Goal: Information Seeking & Learning: Check status

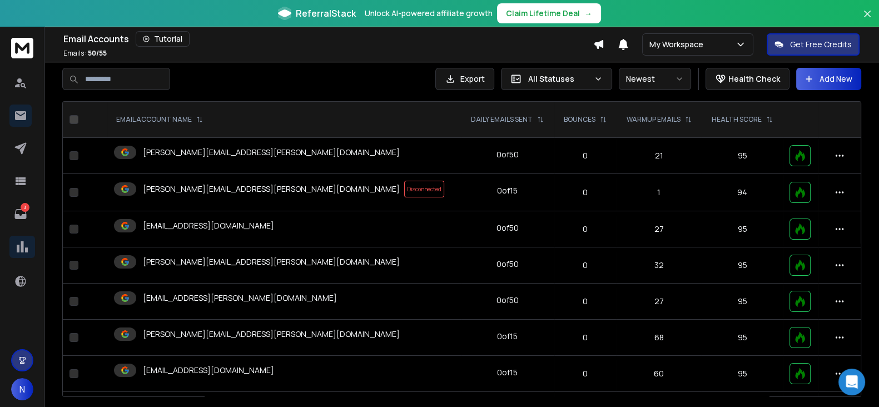
scroll to position [6, 0]
click at [21, 209] on p "3" at bounding box center [25, 207] width 9 height 9
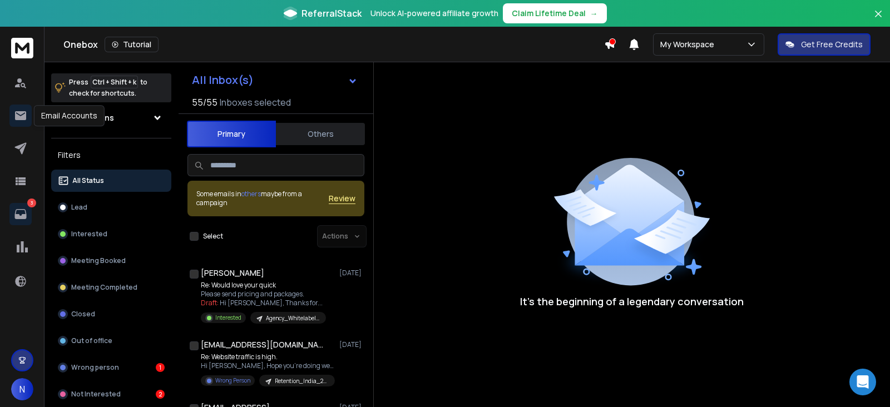
click at [19, 112] on icon at bounding box center [20, 115] width 11 height 9
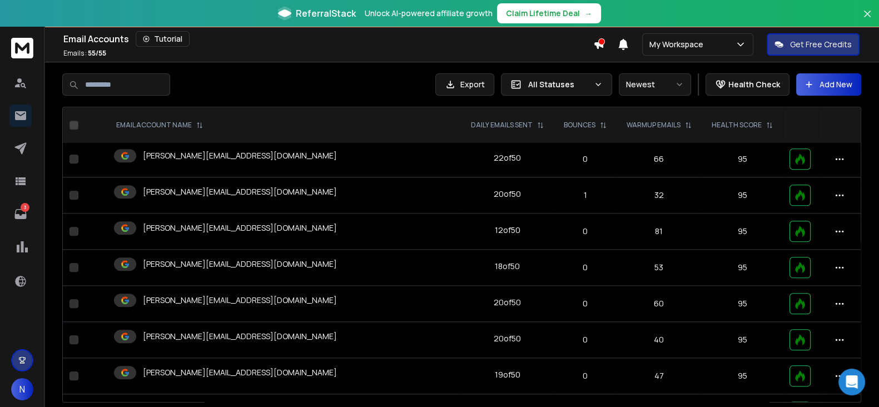
scroll to position [1732, 0]
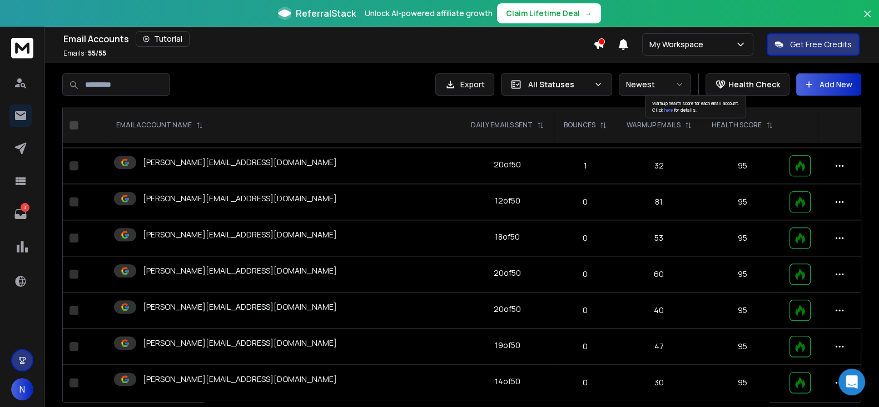
click at [711, 127] on p "HEALTH SCORE" at bounding box center [737, 125] width 50 height 9
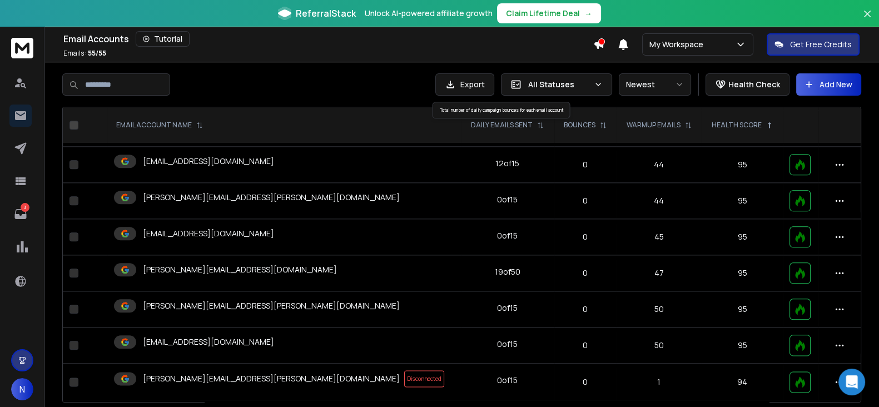
click at [564, 121] on p "BOUNCES" at bounding box center [580, 125] width 32 height 9
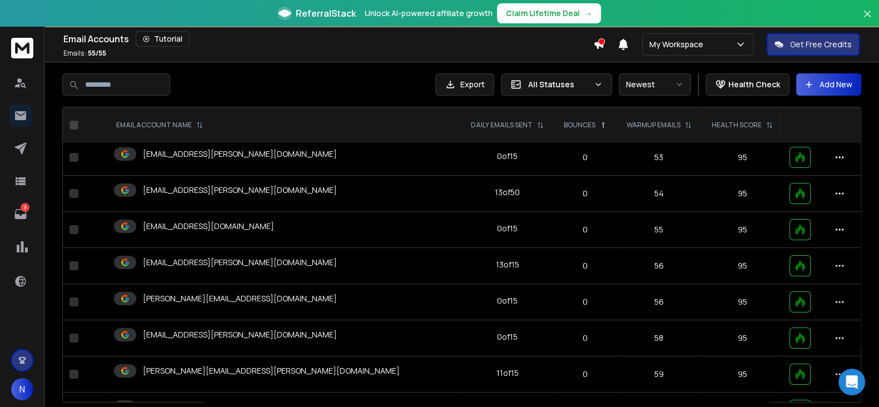
scroll to position [0, 0]
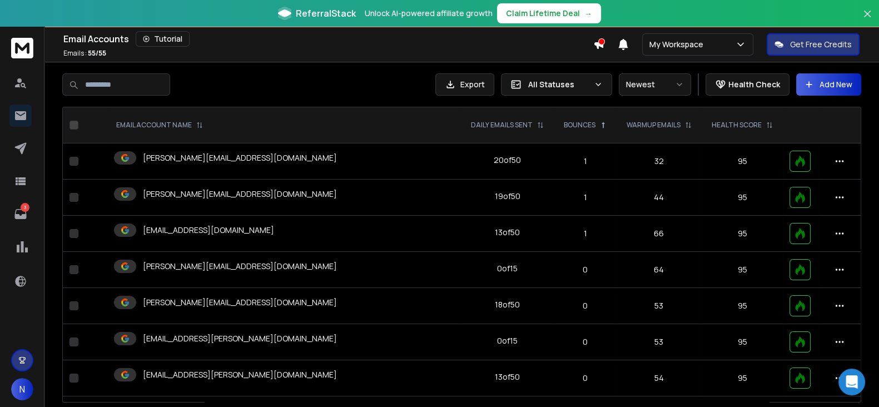
click at [72, 265] on button "button" at bounding box center [74, 269] width 9 height 9
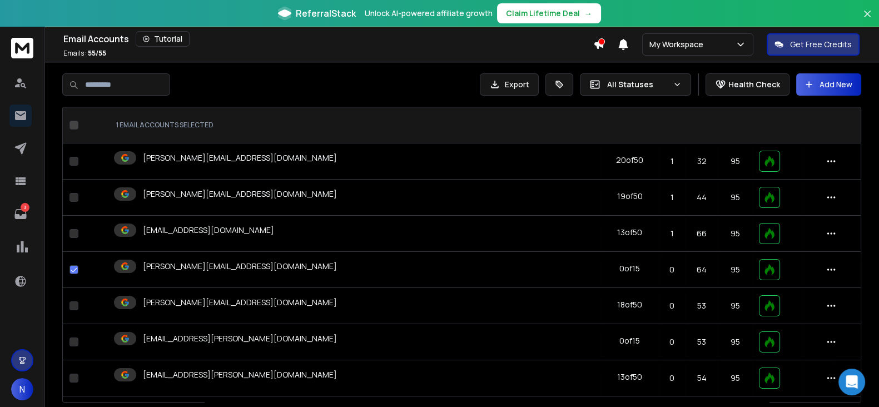
click at [76, 273] on button "button" at bounding box center [74, 269] width 9 height 9
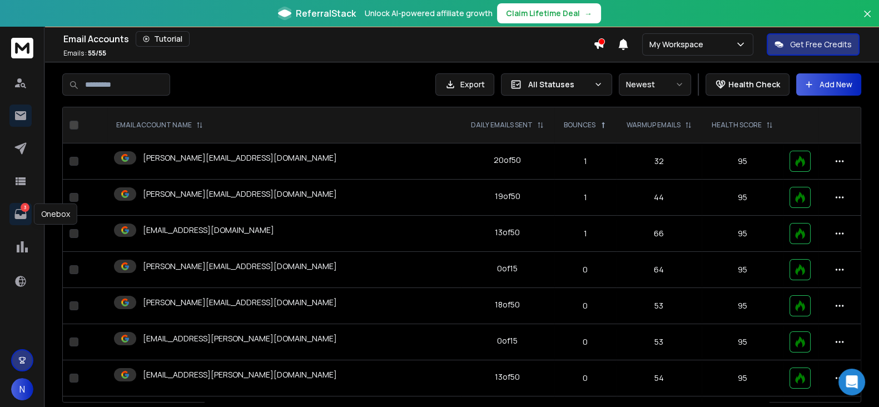
click at [25, 217] on icon at bounding box center [20, 214] width 12 height 10
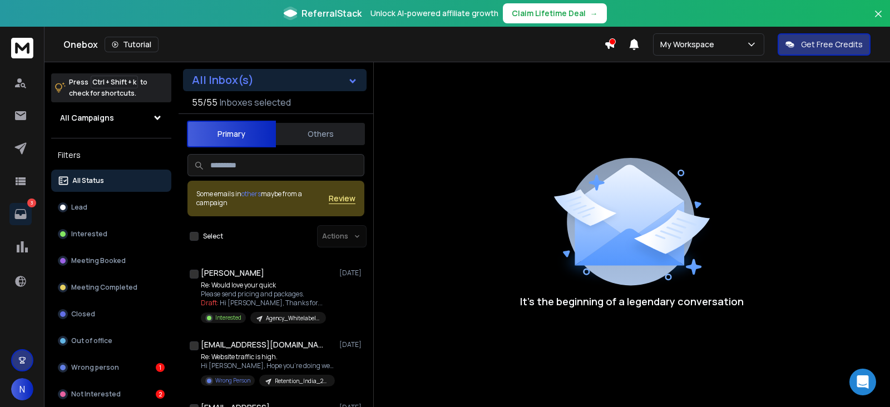
click at [355, 71] on button "All Inbox(s)" at bounding box center [275, 80] width 184 height 22
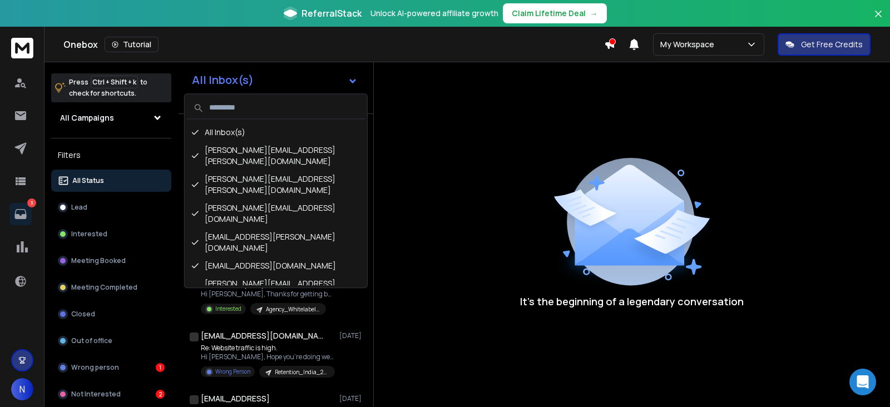
click at [346, 58] on div "Onebox Tutorial My Workspace Get Free Credits" at bounding box center [445, 45] width 890 height 36
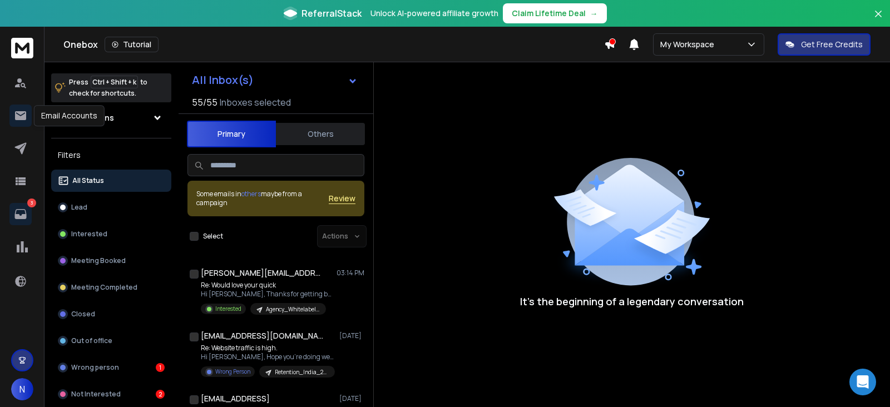
click at [14, 113] on icon at bounding box center [20, 115] width 13 height 13
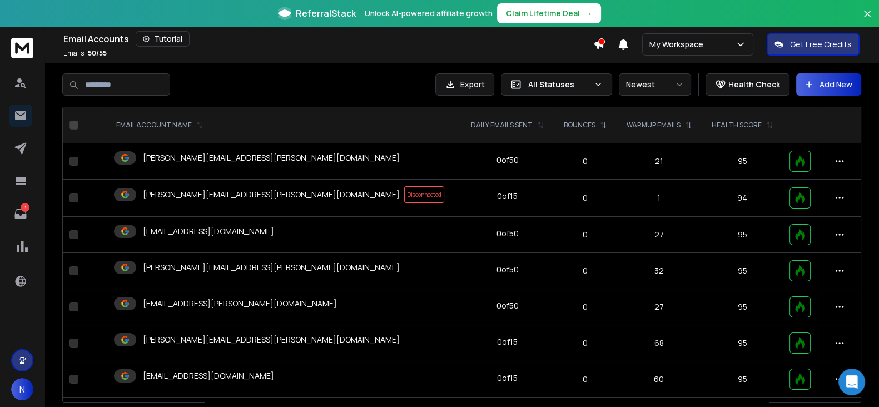
click at [179, 156] on p "[PERSON_NAME][EMAIL_ADDRESS][PERSON_NAME][DOMAIN_NAME]" at bounding box center [271, 157] width 257 height 11
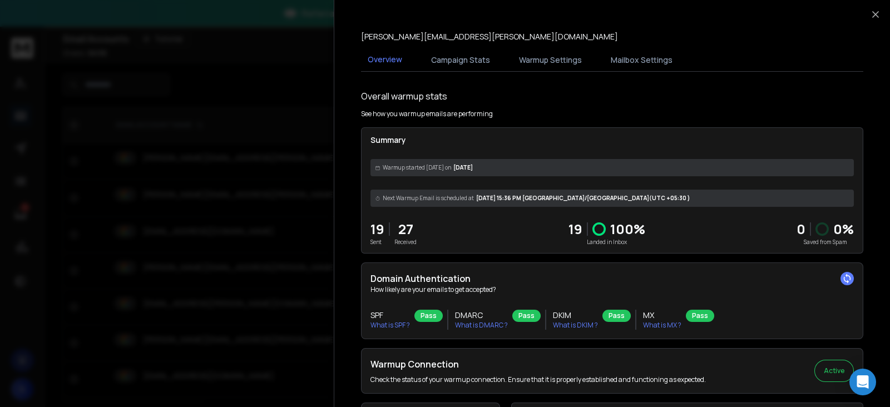
drag, startPoint x: 629, startPoint y: 43, endPoint x: 628, endPoint y: 50, distance: 7.3
click at [627, 52] on button "Mailbox Settings" at bounding box center [641, 60] width 75 height 24
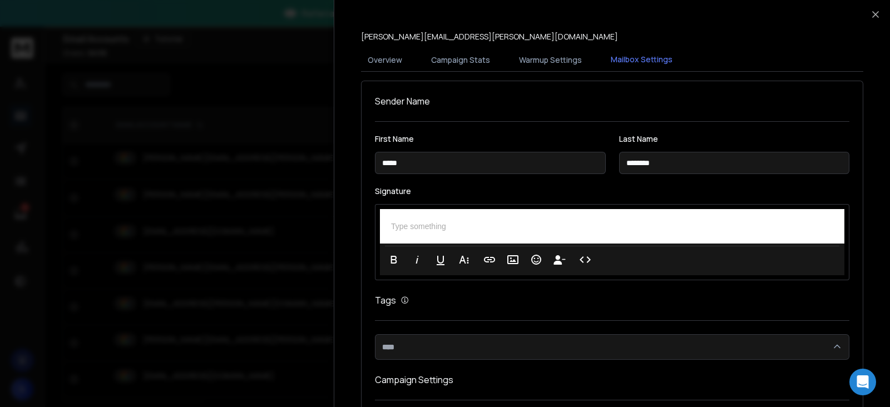
click at [544, 55] on button "Warmup Settings" at bounding box center [550, 60] width 76 height 24
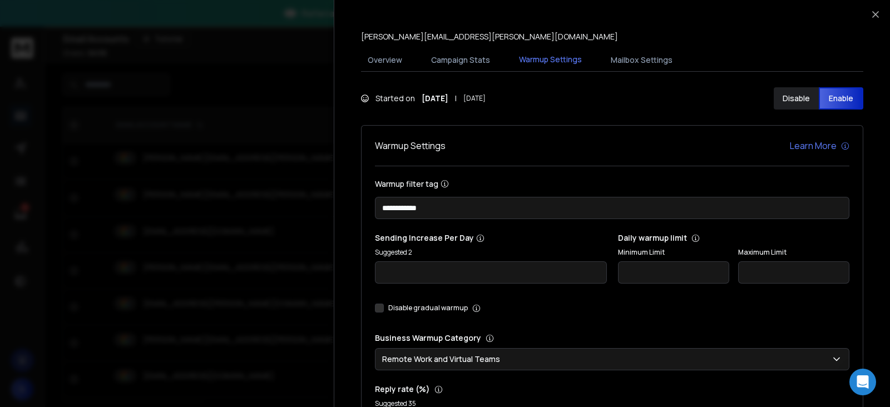
click at [453, 52] on button "Campaign Stats" at bounding box center [460, 60] width 72 height 24
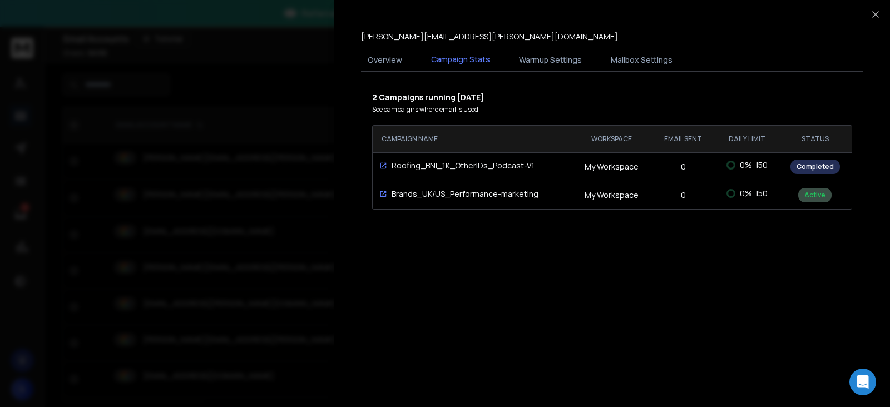
click at [387, 60] on button "Overview" at bounding box center [385, 60] width 48 height 24
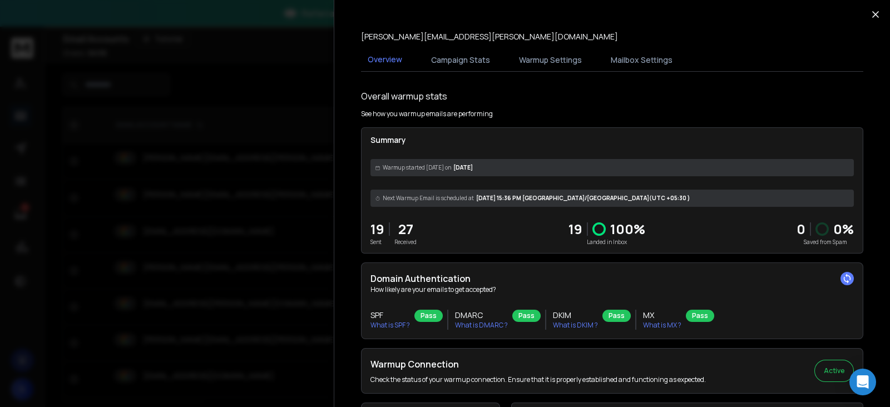
click at [711, 9] on icon "button" at bounding box center [875, 14] width 11 height 11
